Goal: Navigation & Orientation: Find specific page/section

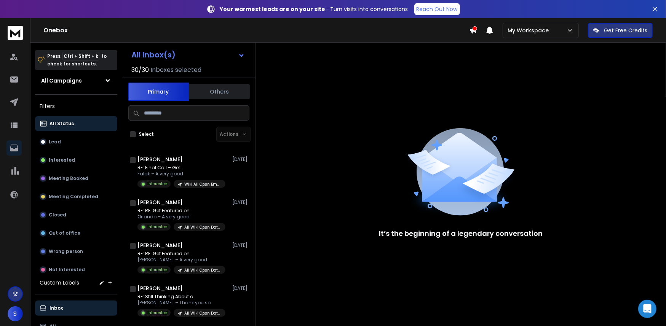
click at [222, 92] on button "Others" at bounding box center [219, 91] width 61 height 17
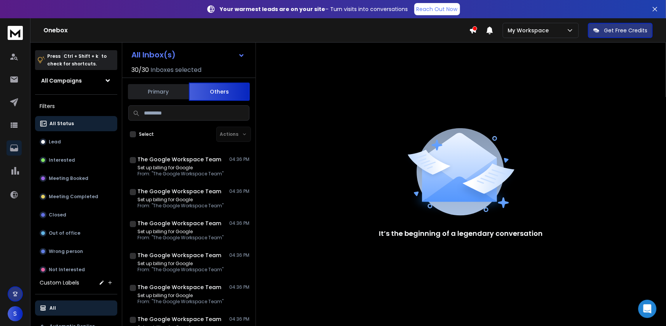
click at [222, 92] on button "Others" at bounding box center [219, 92] width 61 height 18
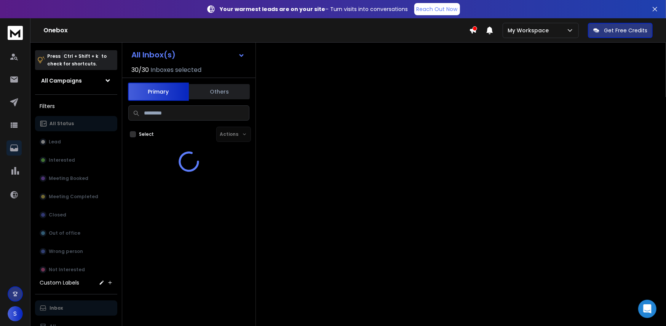
click at [152, 90] on button "Primary" at bounding box center [158, 92] width 61 height 18
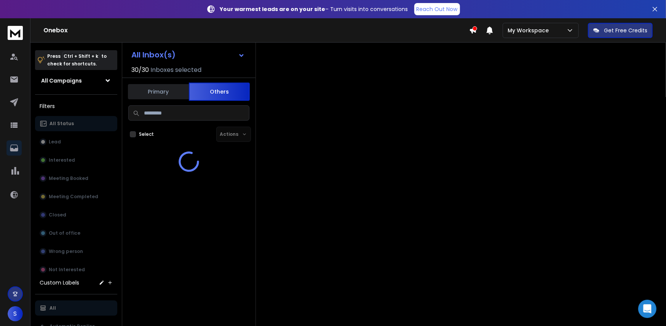
click at [219, 93] on button "Others" at bounding box center [219, 92] width 61 height 18
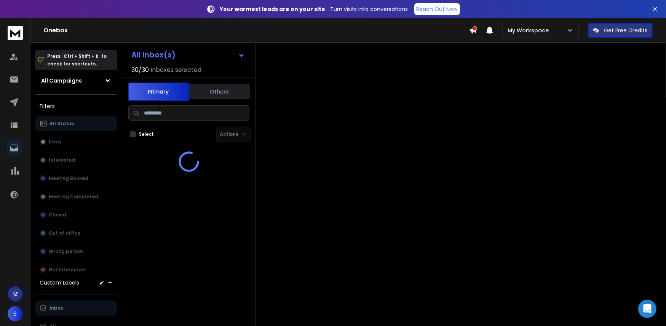
click at [153, 93] on button "Primary" at bounding box center [158, 92] width 61 height 18
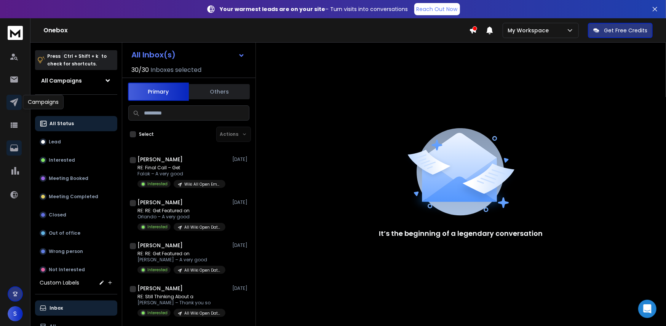
click at [15, 102] on icon at bounding box center [14, 102] width 8 height 8
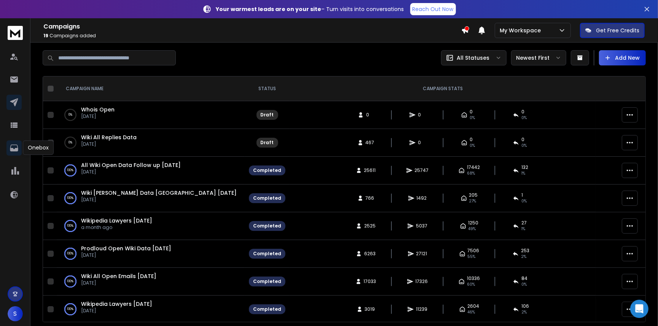
click at [14, 146] on icon at bounding box center [14, 148] width 9 height 9
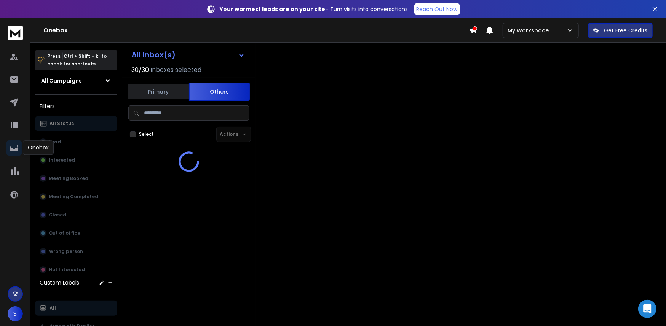
click at [222, 87] on button "Others" at bounding box center [219, 92] width 61 height 18
